Goal: Task Accomplishment & Management: Manage account settings

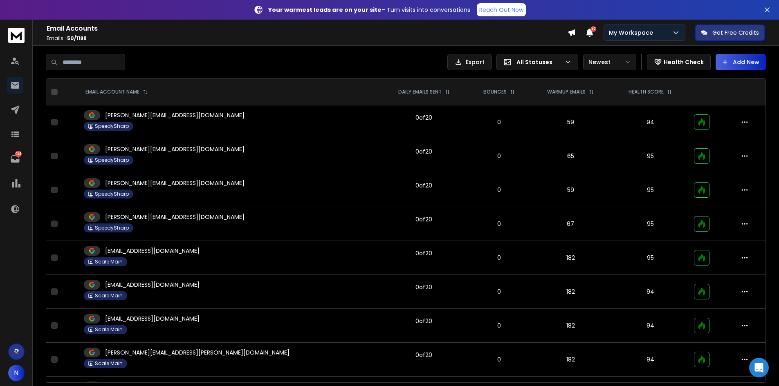
click at [613, 34] on p "My Workspace" at bounding box center [632, 33] width 47 height 8
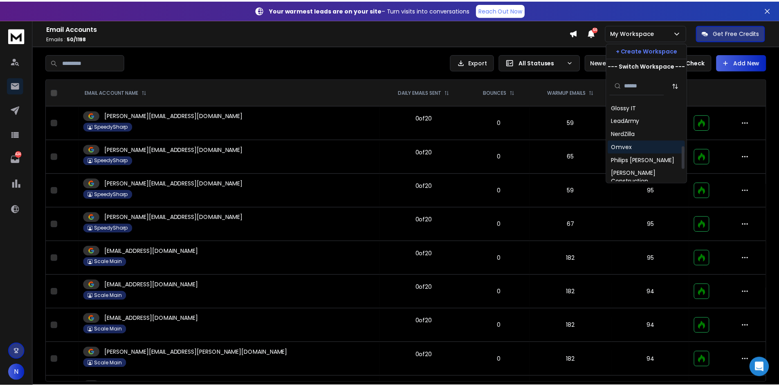
scroll to position [206, 0]
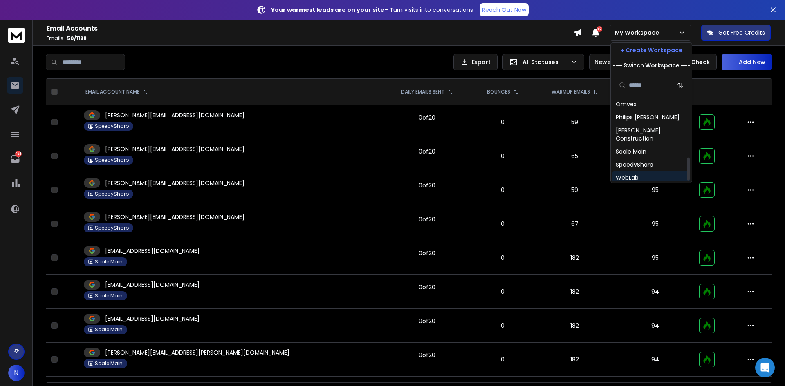
click at [632, 174] on div "WebLab" at bounding box center [627, 178] width 23 height 8
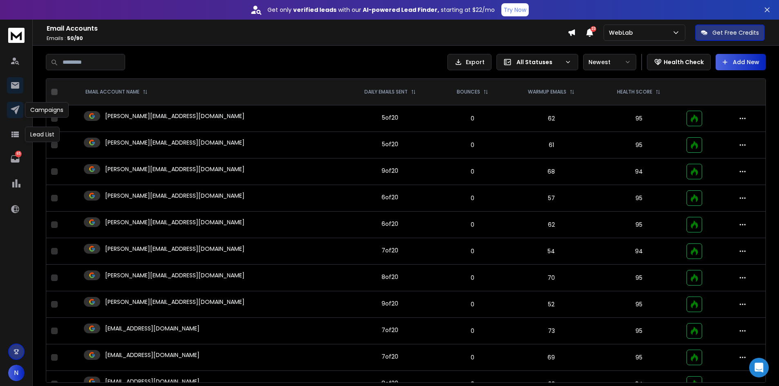
click at [14, 111] on icon at bounding box center [15, 110] width 10 height 10
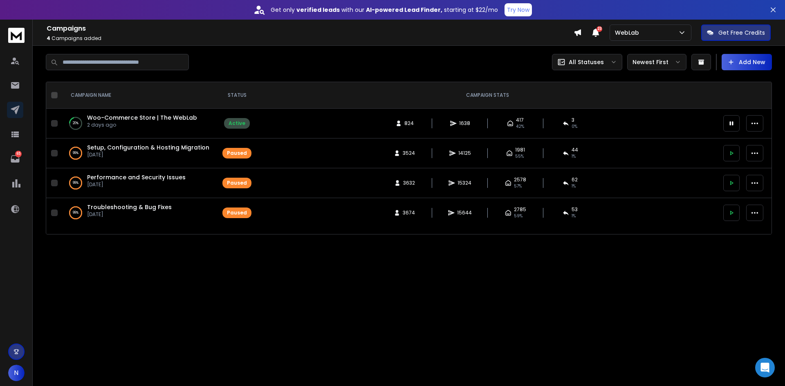
click at [302, 123] on div "824 1638 417 42 % 3 0 %" at bounding box center [487, 123] width 452 height 13
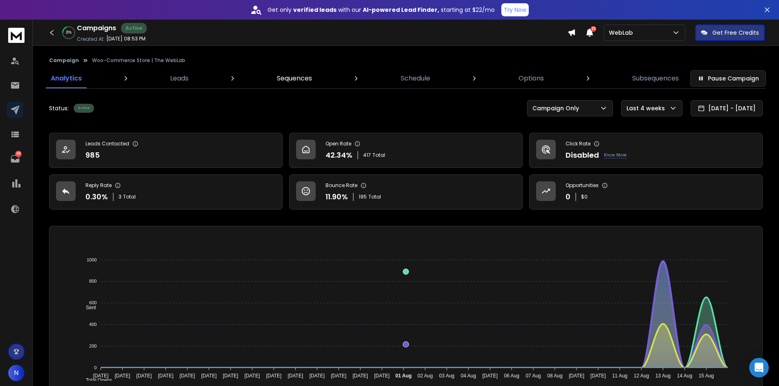
click at [277, 78] on p "Sequences" at bounding box center [294, 79] width 35 height 10
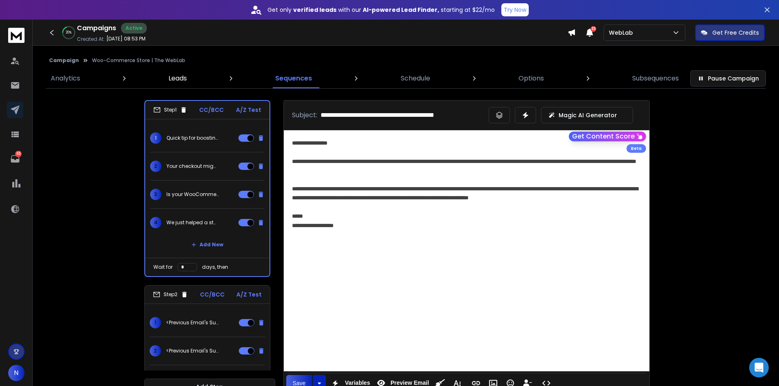
click at [177, 76] on p "Leads" at bounding box center [177, 79] width 18 height 10
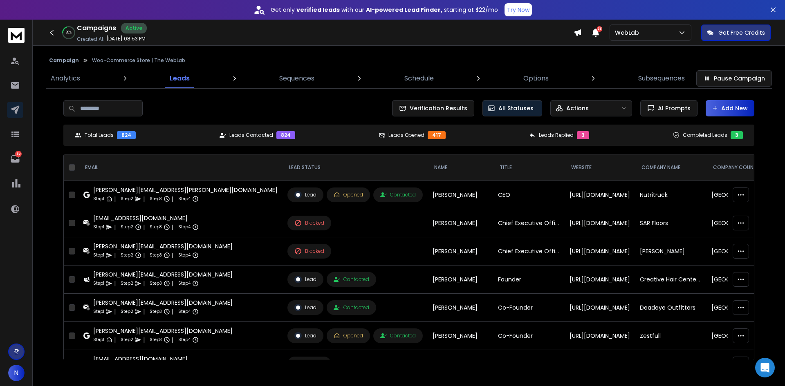
click at [528, 113] on button "All Statuses" at bounding box center [513, 108] width 60 height 16
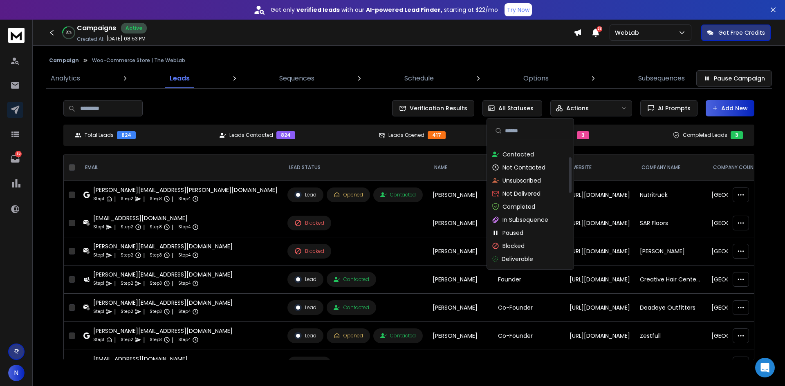
scroll to position [41, 0]
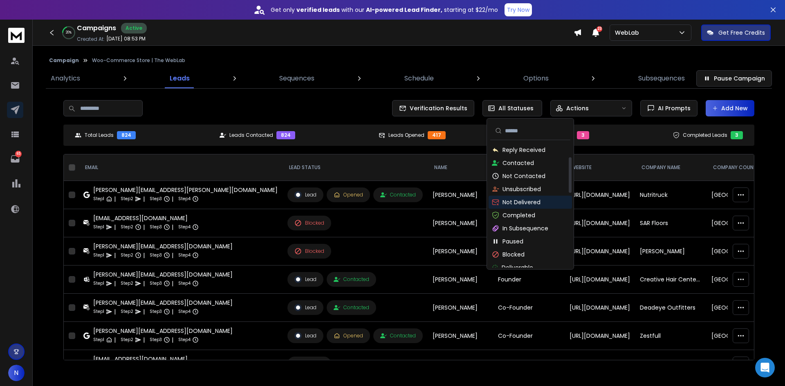
click at [525, 203] on p "Not Delivered" at bounding box center [522, 202] width 38 height 8
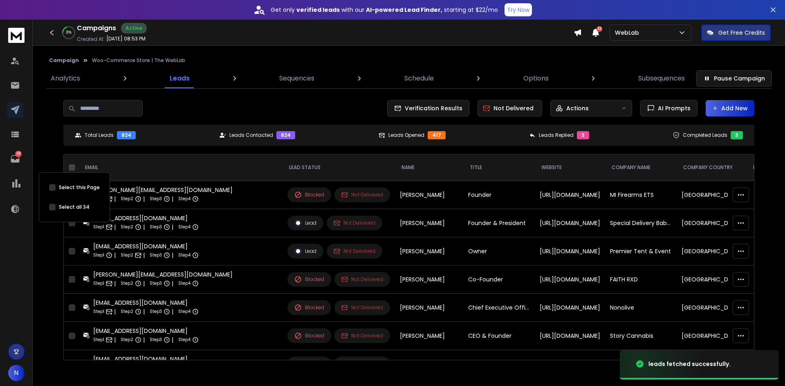
click at [55, 207] on button "Select this Page" at bounding box center [52, 207] width 7 height 7
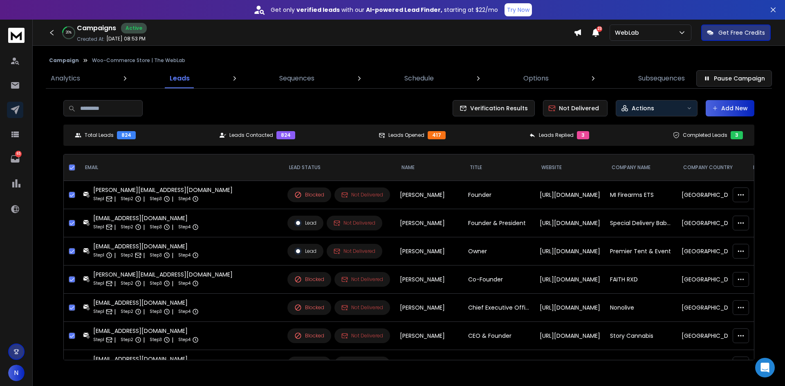
click at [648, 111] on p "Actions" at bounding box center [643, 108] width 22 height 8
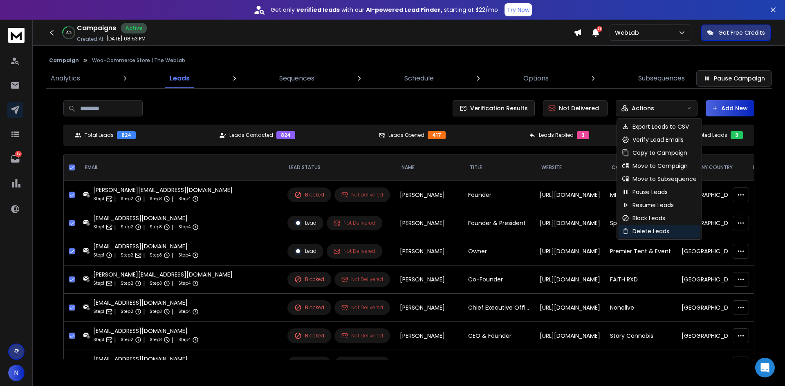
click at [634, 234] on p "Delete Leads" at bounding box center [651, 231] width 37 height 8
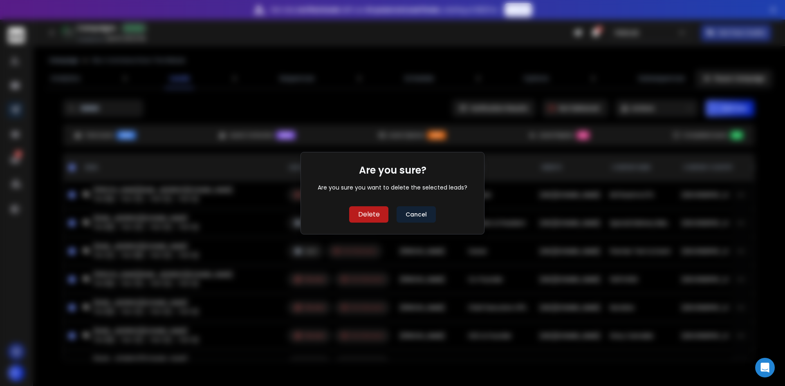
click at [360, 212] on button "Delete" at bounding box center [368, 215] width 39 height 16
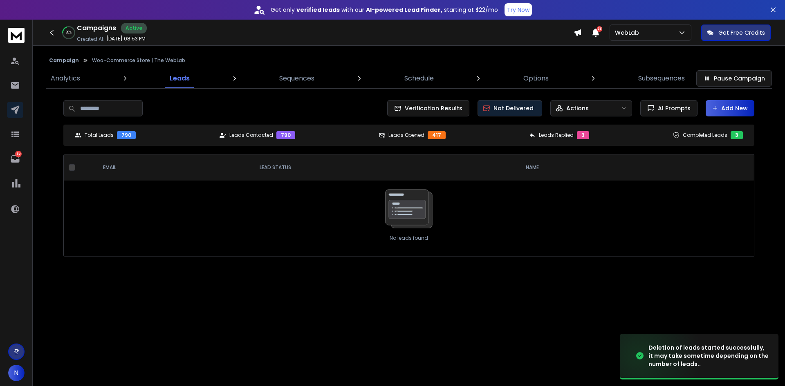
click at [518, 109] on p "Not Delivered" at bounding box center [514, 108] width 40 height 8
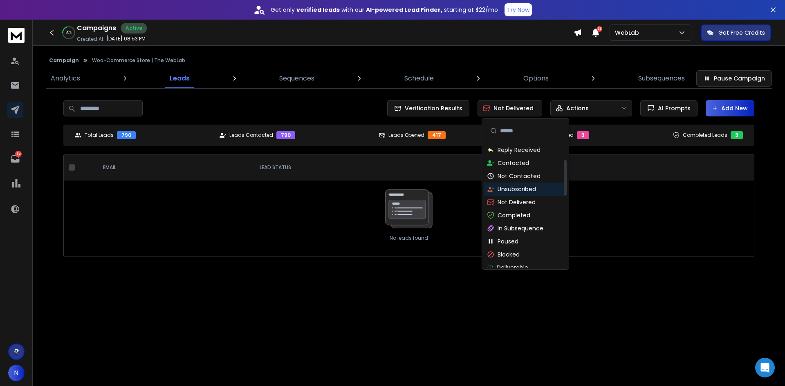
scroll to position [82, 0]
click at [521, 201] on div "Paused" at bounding box center [525, 200] width 83 height 13
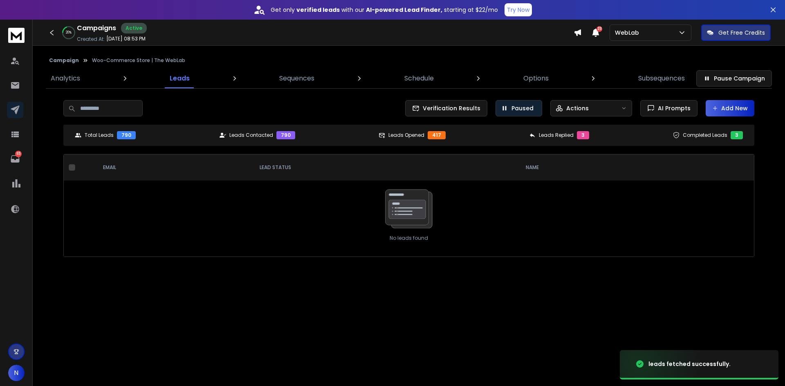
click at [528, 110] on p "Paused" at bounding box center [523, 108] width 22 height 8
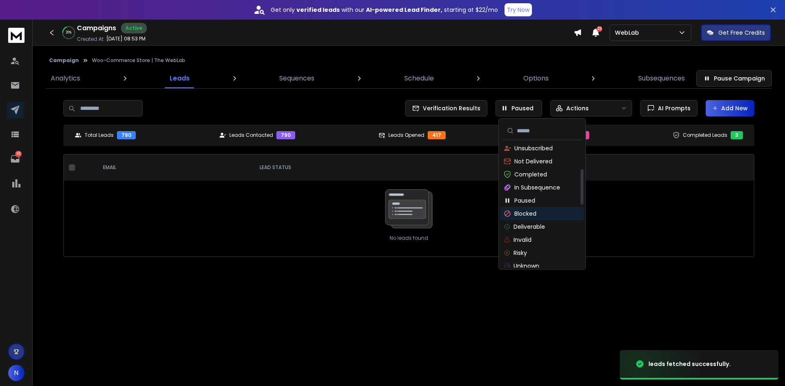
click at [537, 213] on p "Blocked" at bounding box center [525, 214] width 22 height 8
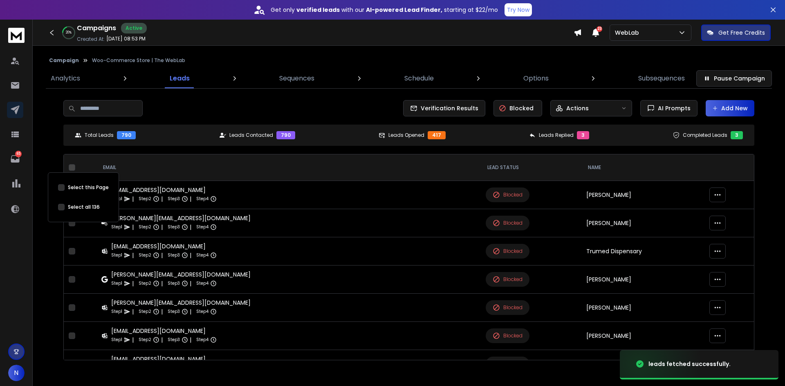
click at [62, 206] on button "Select this Page" at bounding box center [61, 207] width 7 height 7
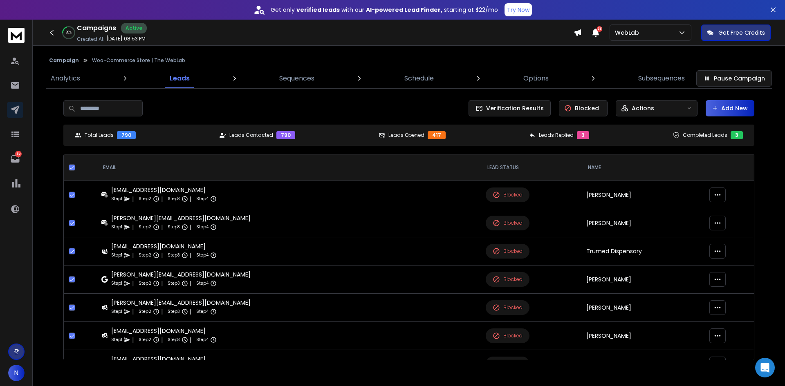
click at [184, 78] on p "Leads" at bounding box center [180, 79] width 20 height 10
click at [78, 81] on p "Analytics" at bounding box center [65, 79] width 29 height 10
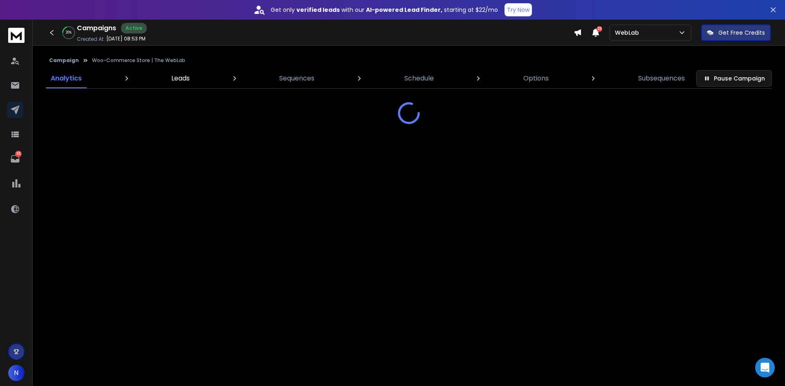
click at [180, 81] on p "Leads" at bounding box center [180, 79] width 18 height 10
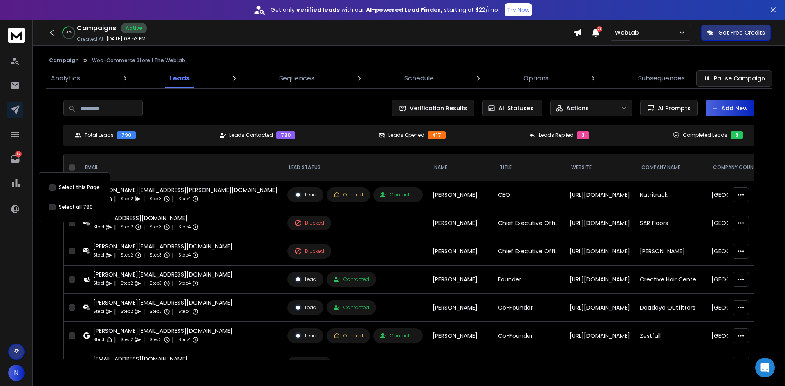
click at [50, 209] on button "Select this Page" at bounding box center [52, 207] width 7 height 7
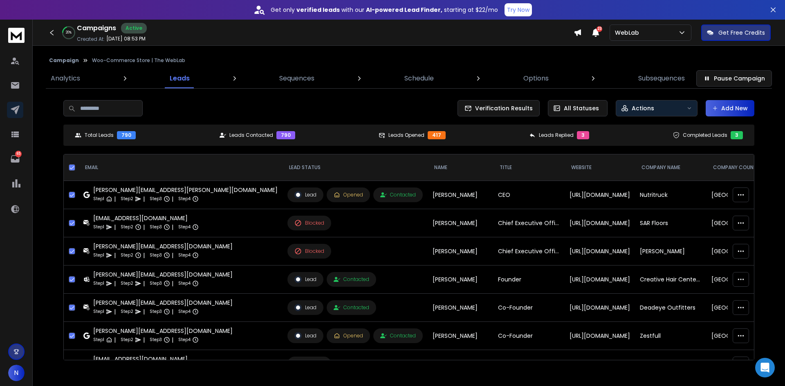
click at [639, 111] on p "Actions" at bounding box center [643, 108] width 22 height 8
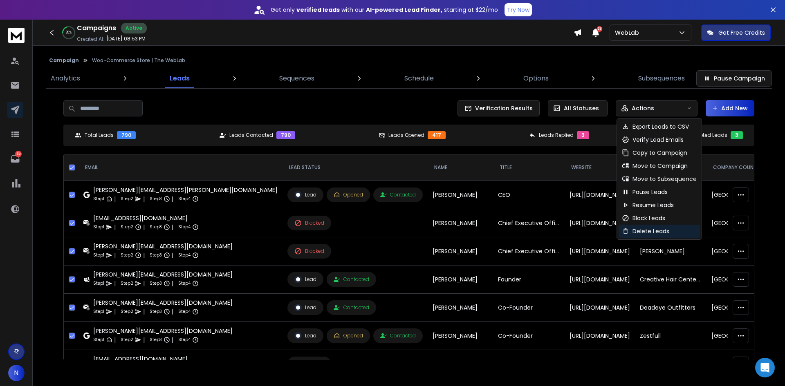
click at [638, 232] on p "Delete Leads" at bounding box center [651, 231] width 37 height 8
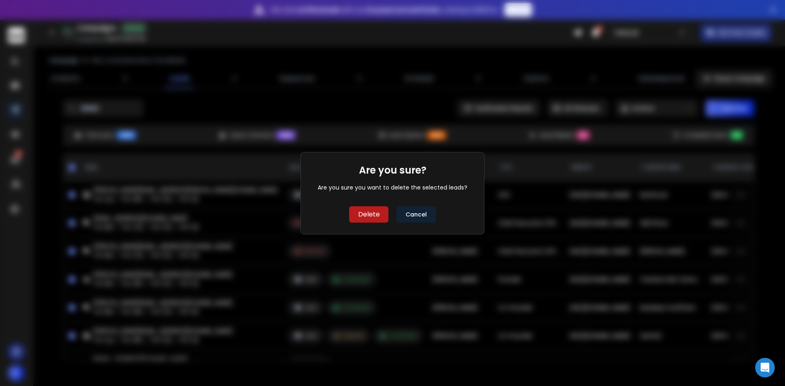
click at [382, 213] on button "Delete" at bounding box center [368, 215] width 39 height 16
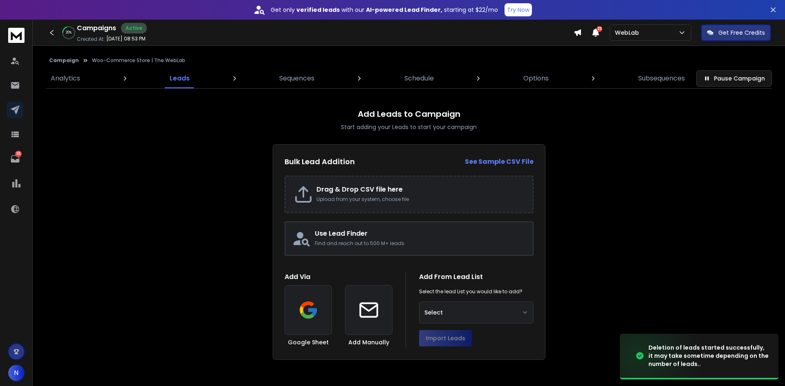
click at [381, 195] on div "Drag & Drop CSV file here Upload from your system, choose file" at bounding box center [421, 195] width 208 height 20
type input "**********"
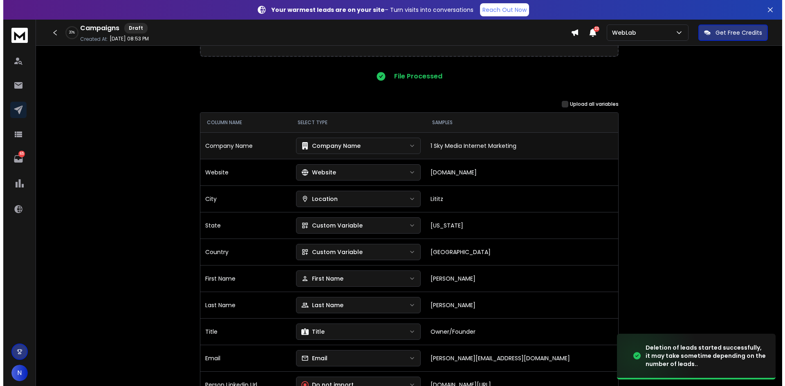
scroll to position [164, 0]
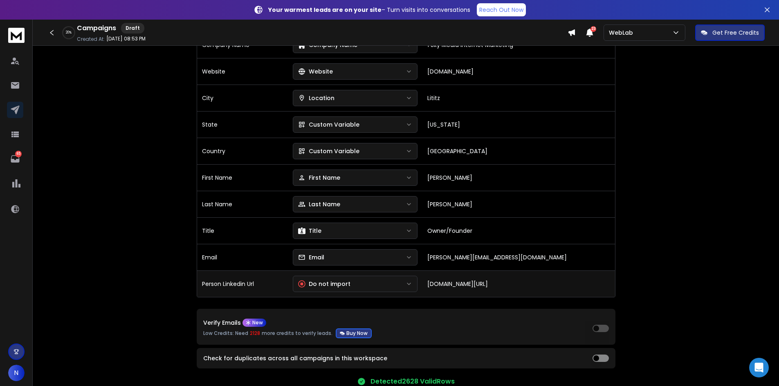
click at [321, 286] on div "Do not import" at bounding box center [324, 284] width 52 height 8
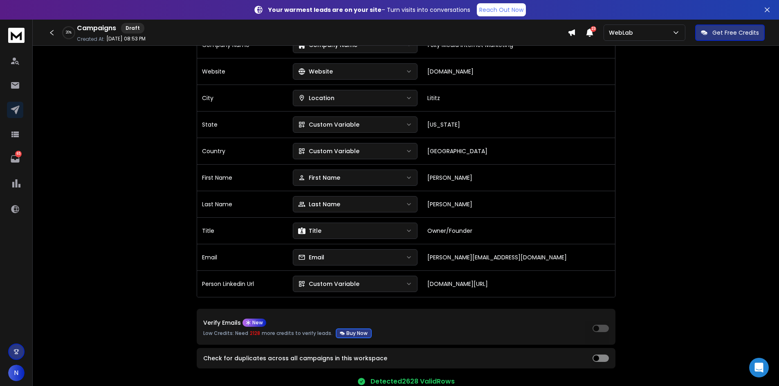
scroll to position [202, 0]
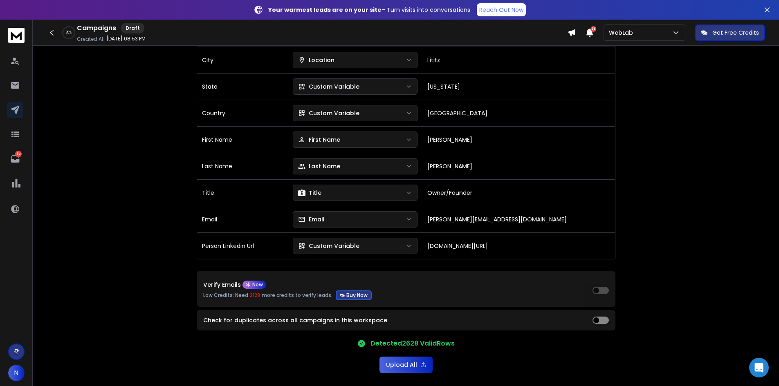
click at [599, 322] on button "Check for duplicates across all campaigns in this workspace" at bounding box center [601, 320] width 16 height 7
click at [401, 366] on button "Upload All" at bounding box center [405, 365] width 53 height 16
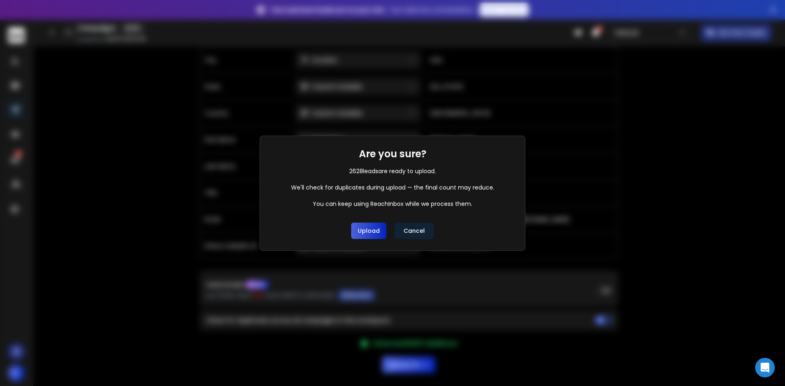
click at [361, 232] on button "Upload" at bounding box center [368, 231] width 35 height 16
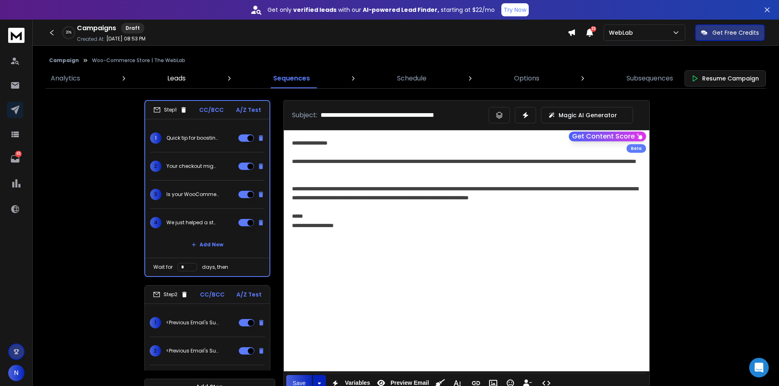
click at [184, 79] on p "Leads" at bounding box center [176, 79] width 18 height 10
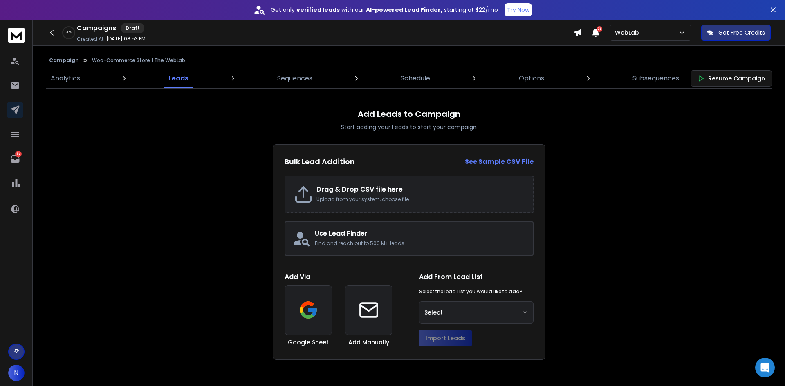
click at [90, 79] on div "Analytics Leads Sequences Schedule Options Subsequences" at bounding box center [365, 79] width 638 height 20
click at [74, 81] on p "Analytics" at bounding box center [65, 79] width 29 height 10
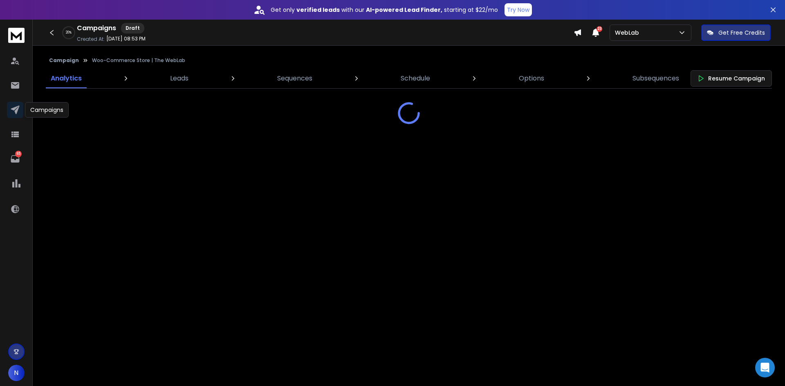
click at [13, 111] on icon at bounding box center [15, 110] width 10 height 10
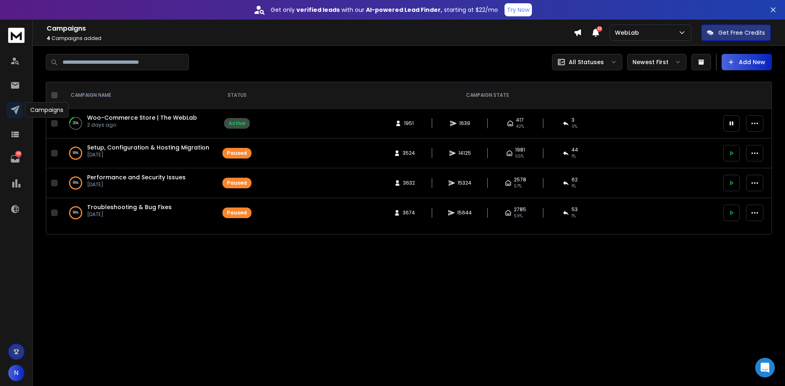
click at [368, 122] on div "1951 1639 417 42 % 3 0 %" at bounding box center [487, 123] width 452 height 13
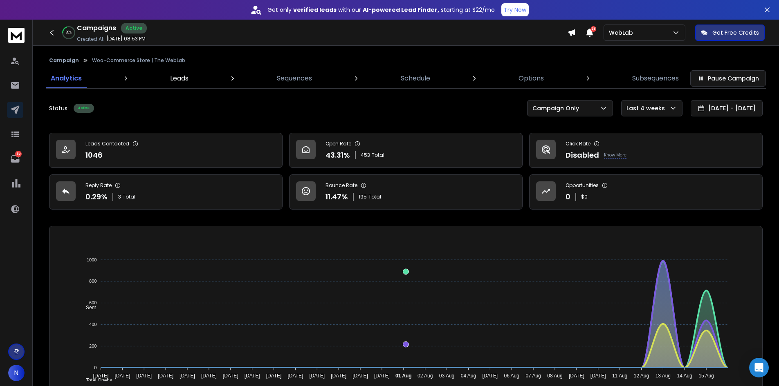
click at [180, 79] on p "Leads" at bounding box center [179, 79] width 18 height 10
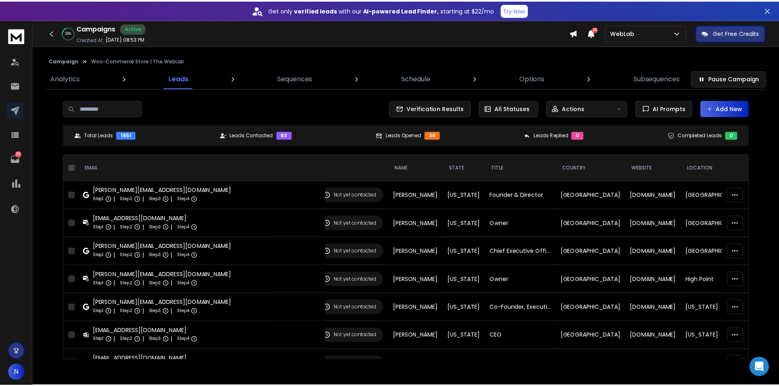
scroll to position [0, 126]
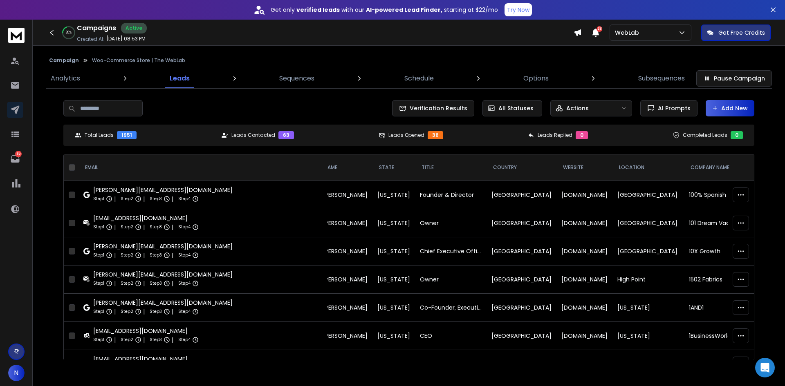
click at [730, 110] on button "Add New" at bounding box center [730, 108] width 49 height 16
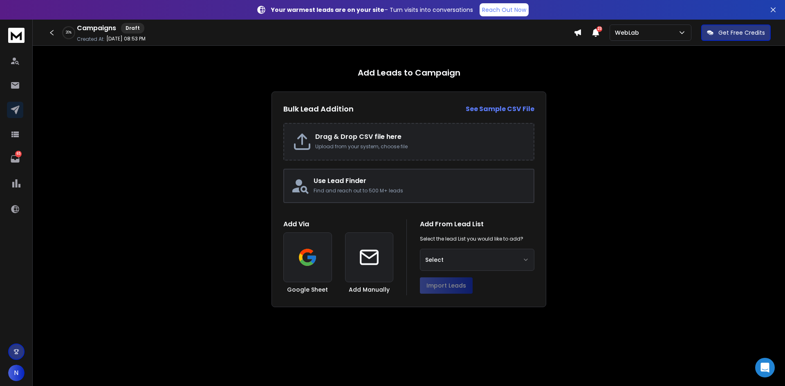
click at [363, 142] on div "Drag & Drop CSV file here Upload from your system, choose file" at bounding box center [420, 142] width 210 height 20
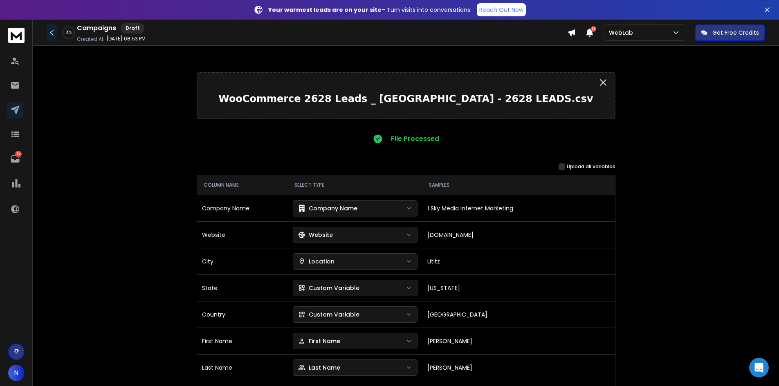
click at [54, 36] on icon at bounding box center [51, 32] width 7 height 7
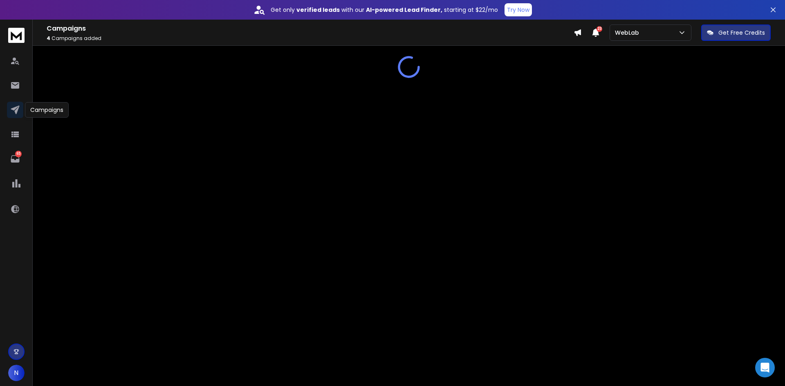
click at [14, 113] on icon at bounding box center [15, 110] width 10 height 10
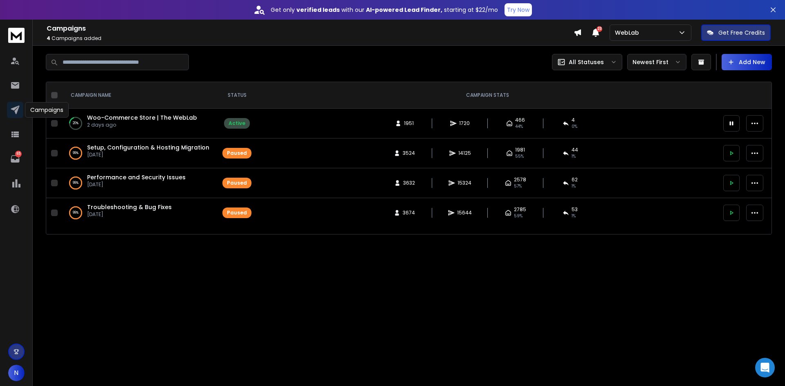
click at [310, 123] on div "1951 1720 466 44 % 4 0 %" at bounding box center [487, 123] width 452 height 13
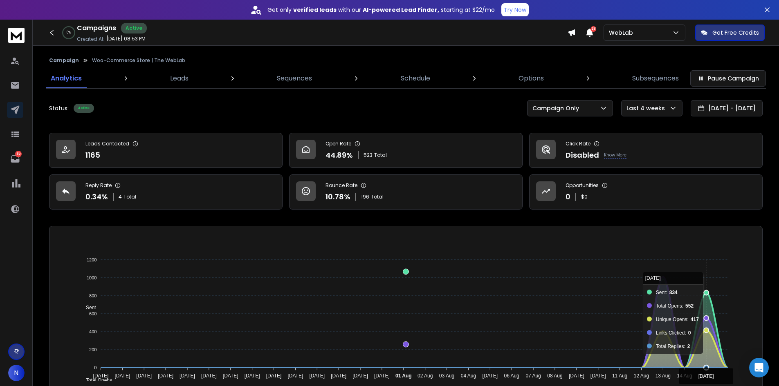
scroll to position [164, 0]
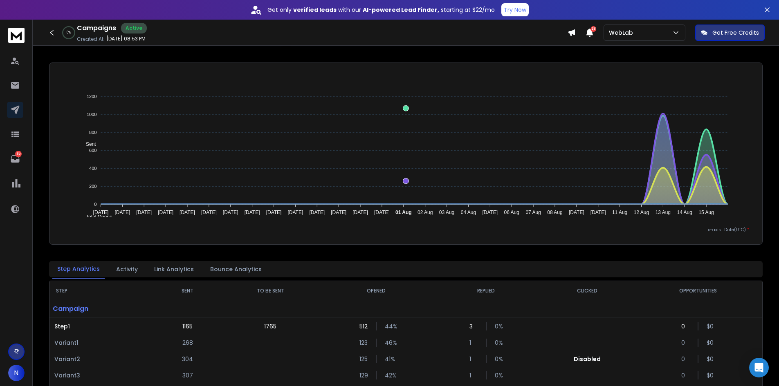
click at [122, 272] on button "Activity" at bounding box center [126, 269] width 31 height 18
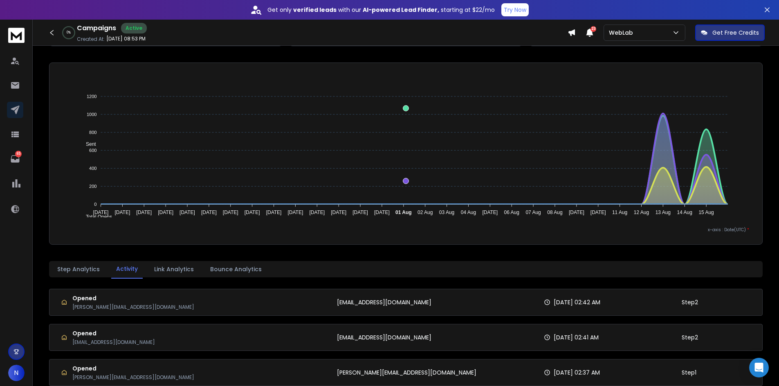
scroll to position [0, 0]
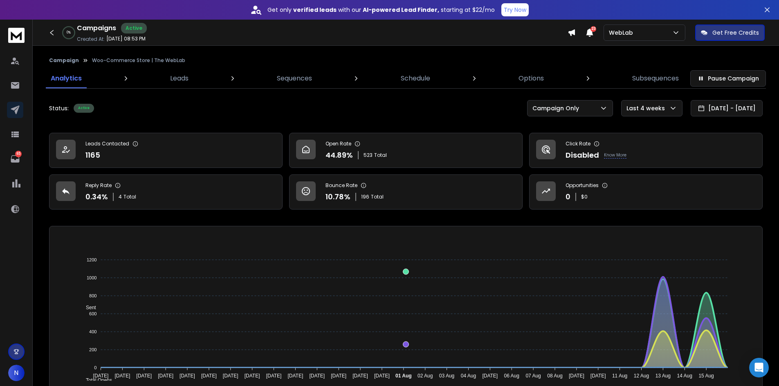
click at [377, 192] on div "10.78 % 196 Total" at bounding box center [355, 196] width 58 height 11
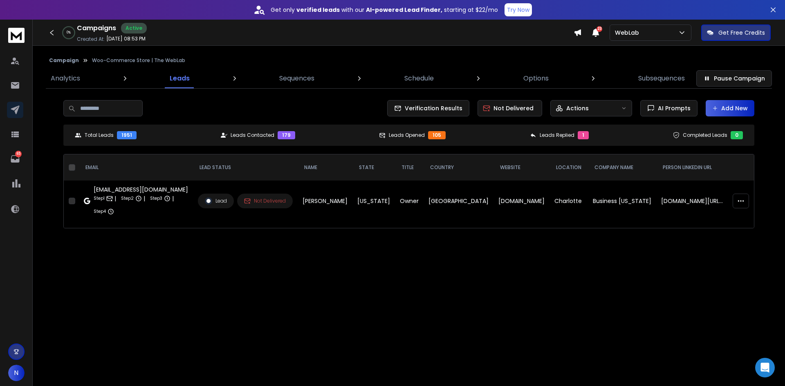
click at [178, 81] on p "Leads" at bounding box center [180, 79] width 20 height 10
click at [64, 79] on p "Analytics" at bounding box center [65, 79] width 29 height 10
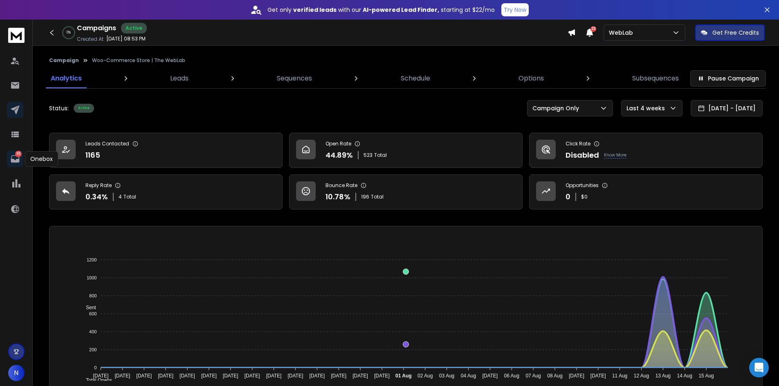
click at [18, 156] on p "65" at bounding box center [18, 154] width 7 height 7
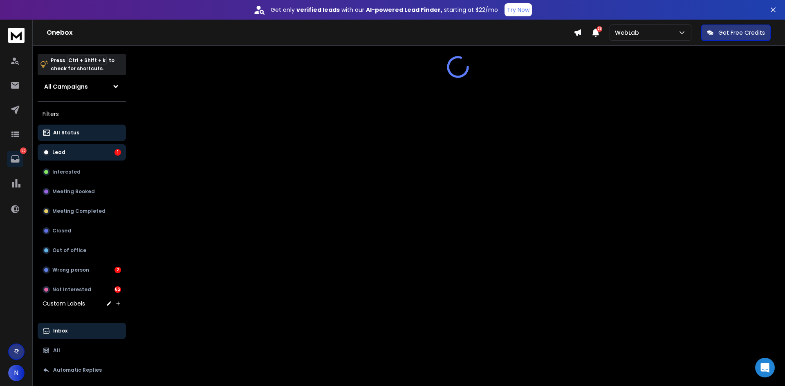
click at [76, 152] on button "Lead 1" at bounding box center [82, 152] width 88 height 16
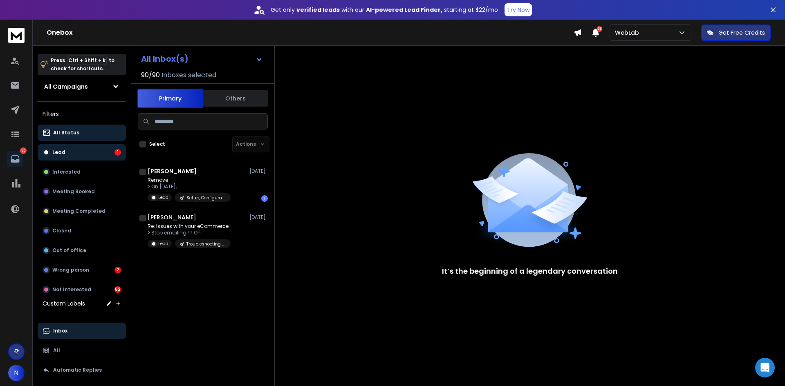
click at [73, 132] on p "All Status" at bounding box center [66, 133] width 26 height 7
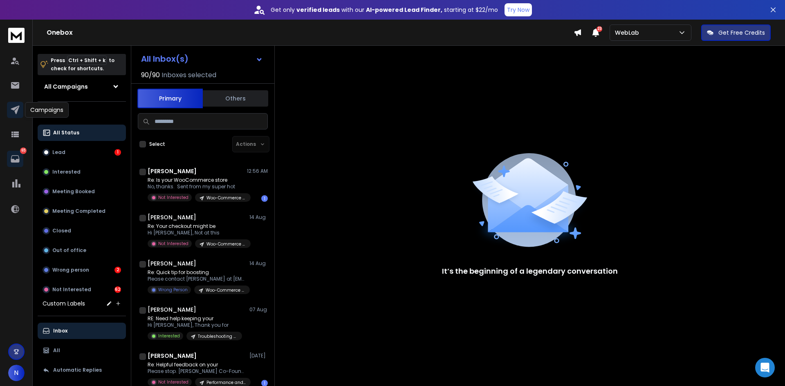
click at [16, 110] on icon at bounding box center [15, 110] width 9 height 9
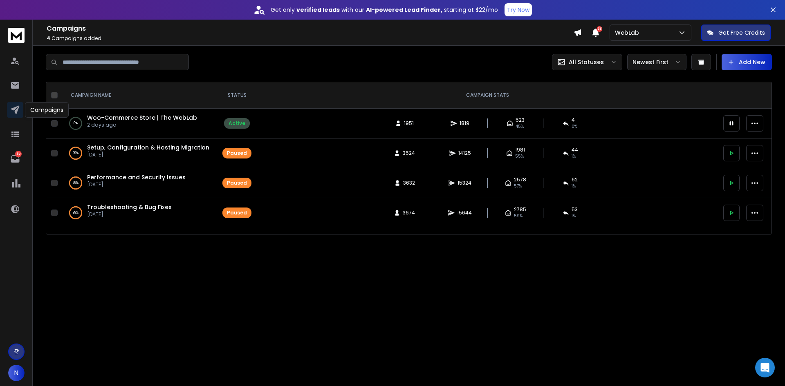
click at [276, 125] on div "1951 1819 523 45 % 4 0 %" at bounding box center [487, 123] width 452 height 13
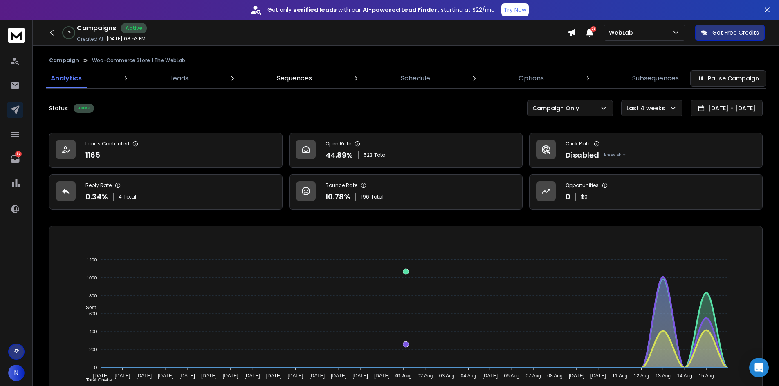
click at [277, 79] on p "Sequences" at bounding box center [294, 79] width 35 height 10
